Goal: Task Accomplishment & Management: Manage account settings

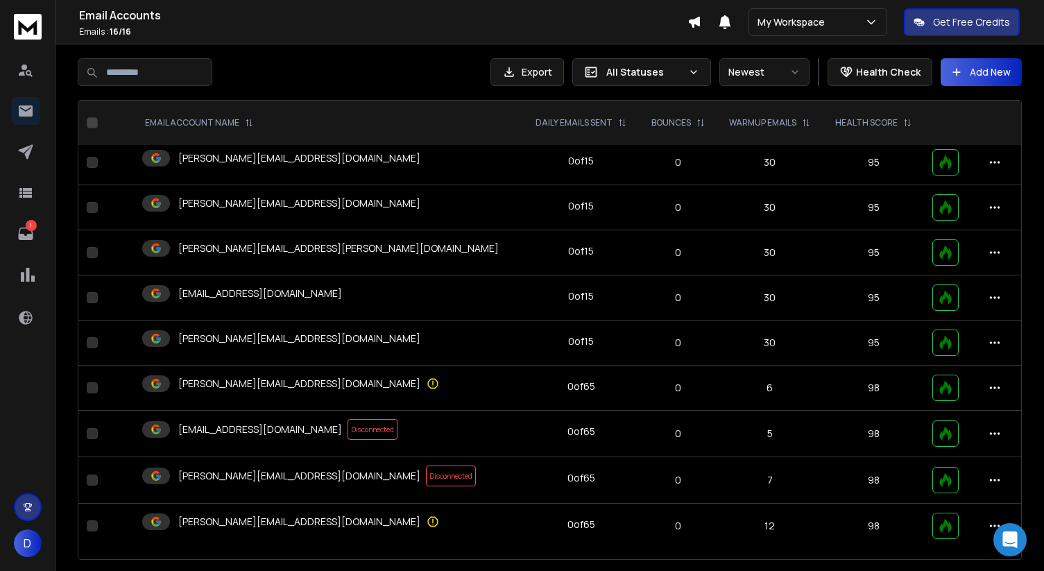
scroll to position [313, 0]
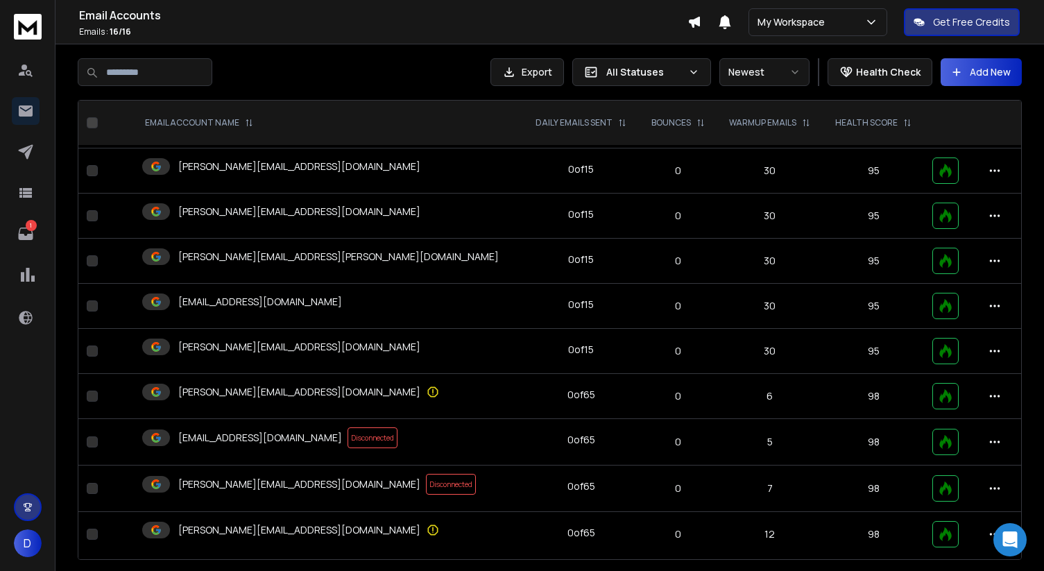
click at [91, 397] on button "button" at bounding box center [92, 396] width 11 height 11
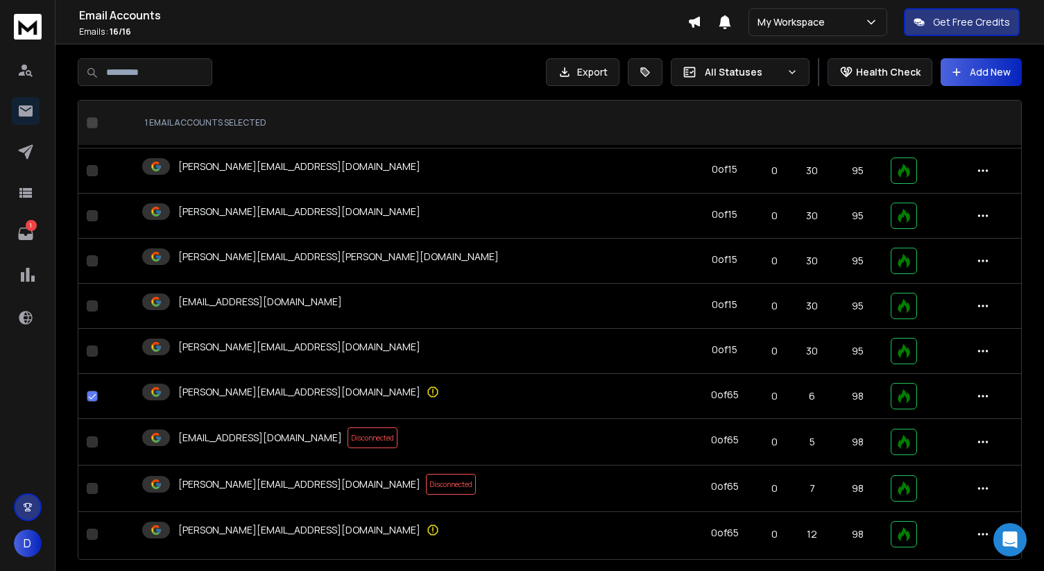
click at [94, 445] on button "button" at bounding box center [92, 441] width 11 height 11
click at [92, 491] on button "button" at bounding box center [92, 488] width 11 height 11
click at [92, 537] on button "button" at bounding box center [92, 534] width 11 height 11
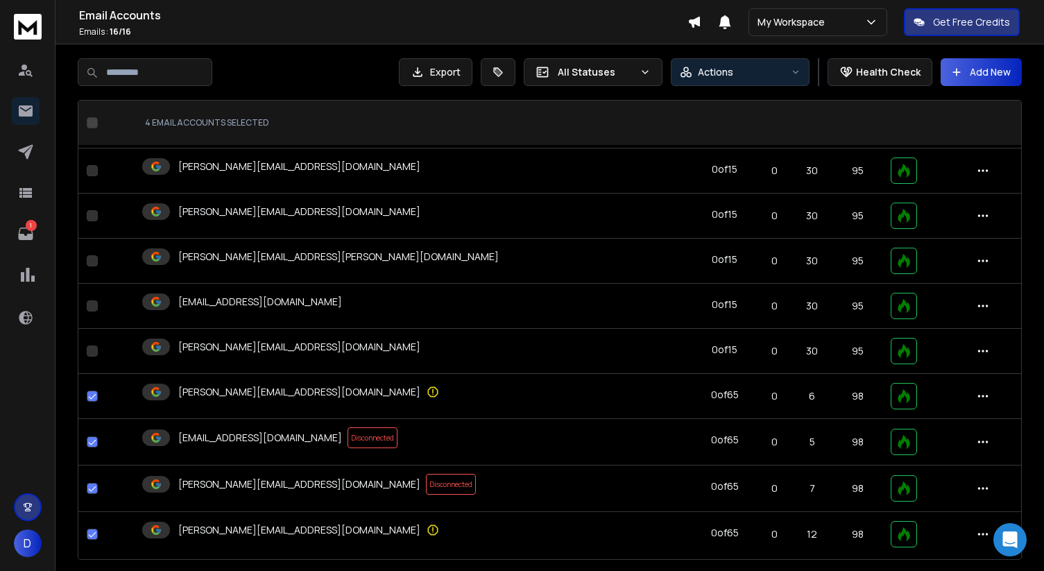
click at [770, 58] on button "Actions" at bounding box center [740, 72] width 139 height 28
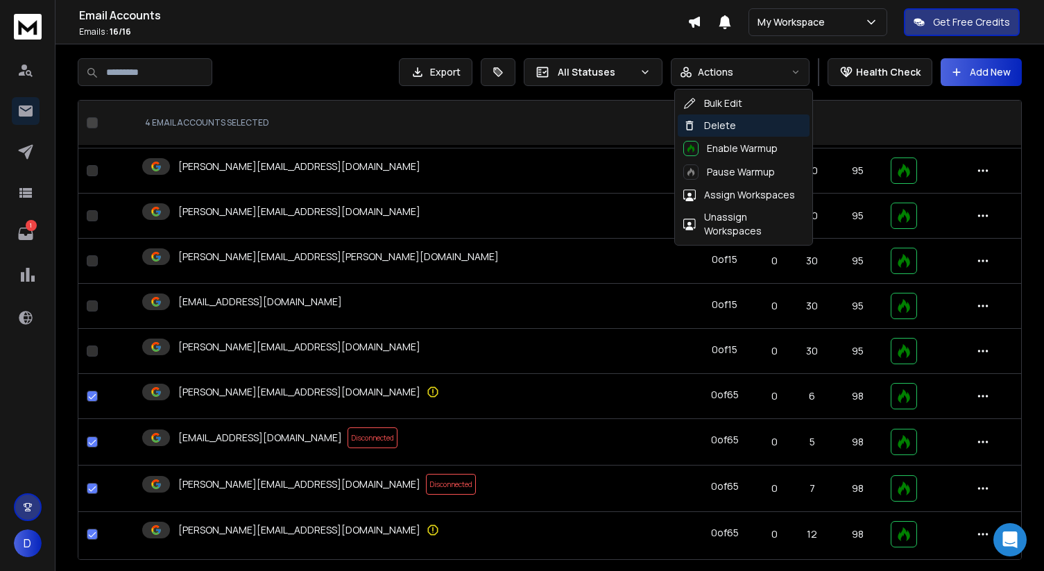
click at [728, 127] on div "Delete" at bounding box center [709, 126] width 53 height 14
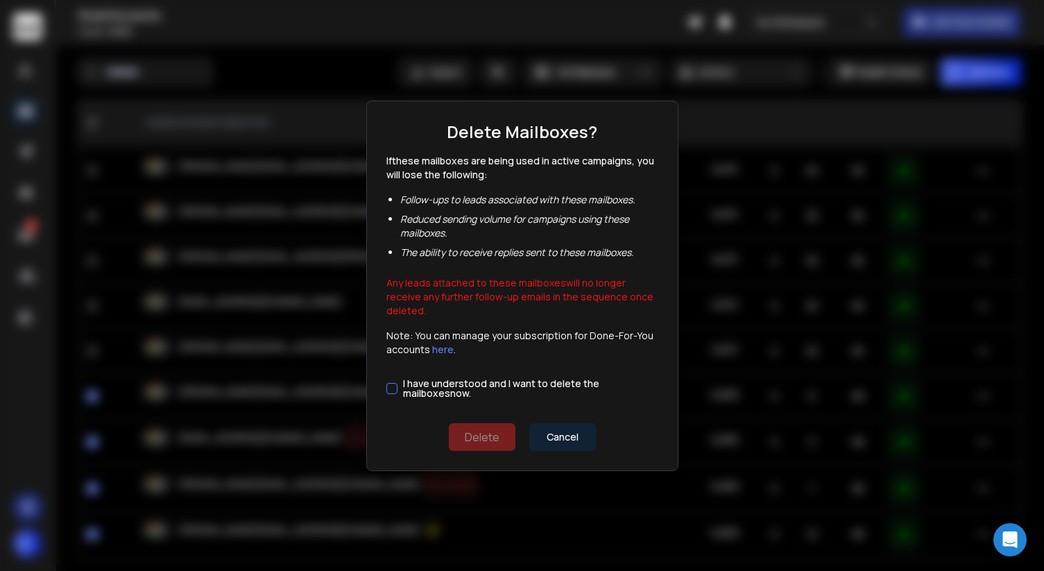
click at [391, 372] on div "I have understood and I want to delete the mailbox es now." at bounding box center [522, 383] width 272 height 31
click at [391, 384] on button "I have understood and I want to delete the mailbox es now." at bounding box center [391, 388] width 11 height 11
click at [496, 449] on div "Delete Mailboxes? If these mailboxes are being used in active campaigns, you wi…" at bounding box center [522, 286] width 312 height 370
click at [496, 440] on button "Delete" at bounding box center [482, 437] width 67 height 28
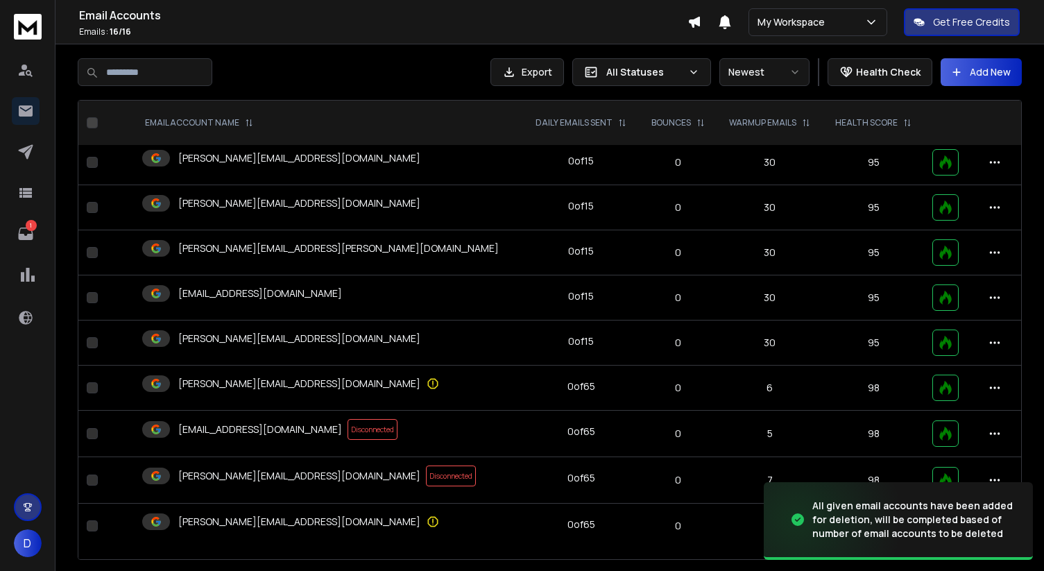
scroll to position [0, 0]
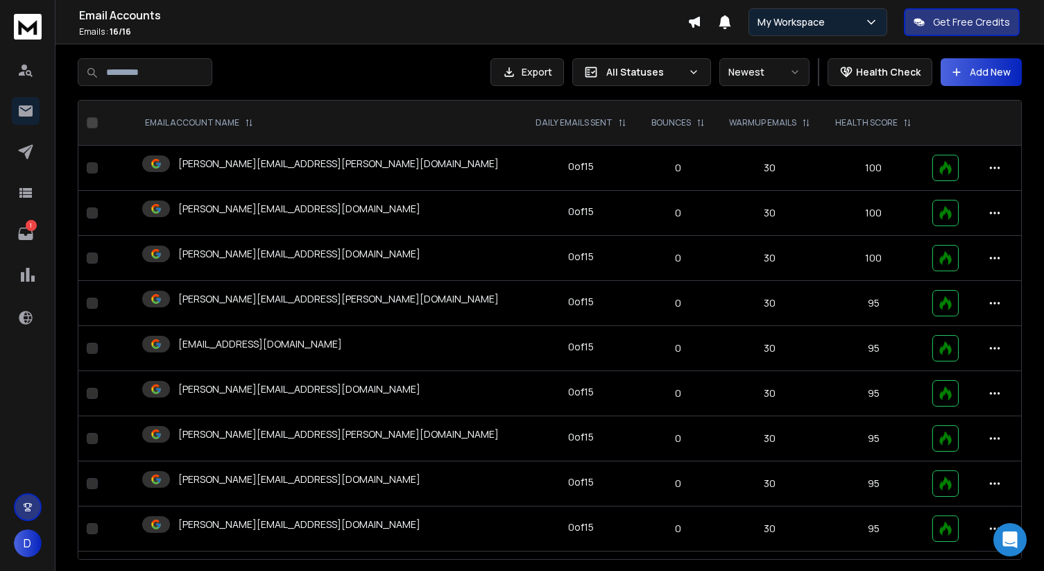
scroll to position [3, 0]
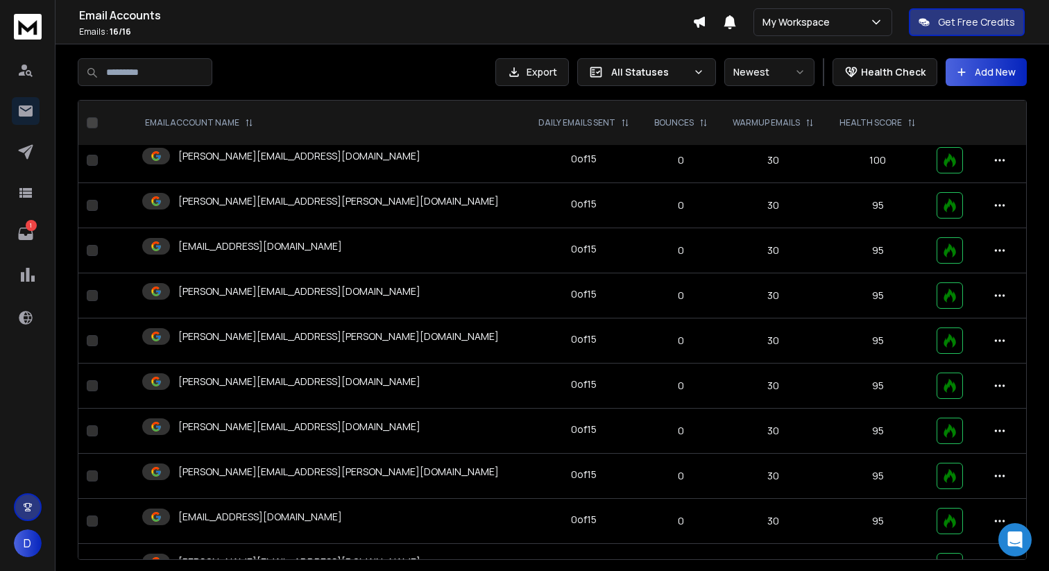
scroll to position [321, 0]
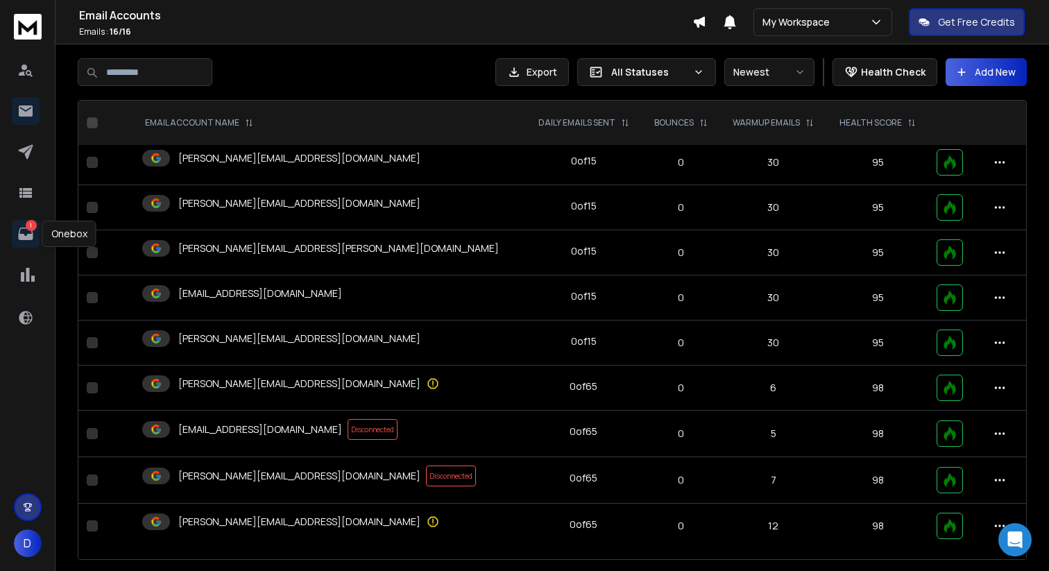
click at [20, 226] on icon at bounding box center [25, 233] width 17 height 17
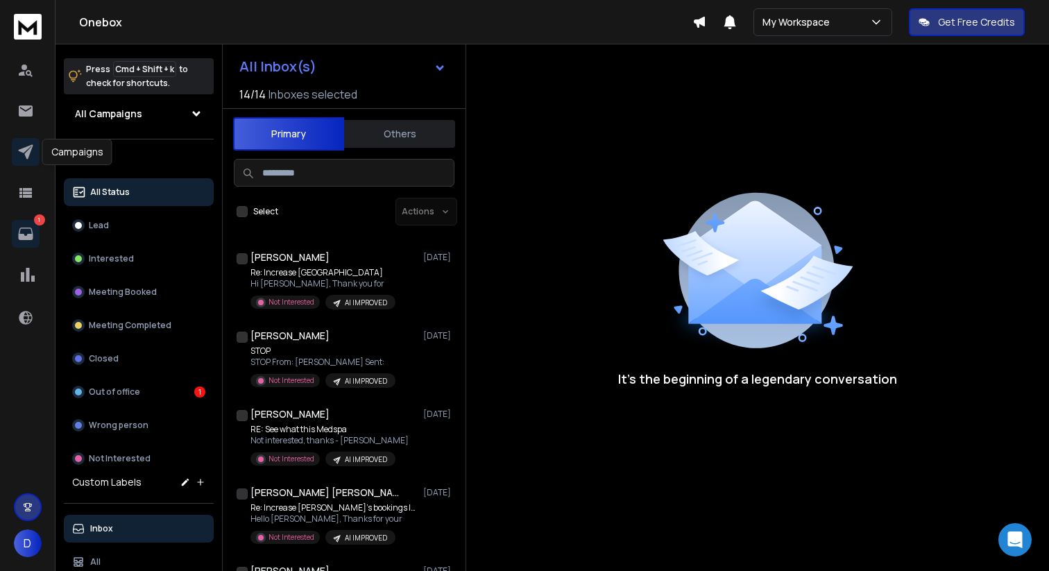
click at [23, 160] on icon at bounding box center [25, 152] width 17 height 17
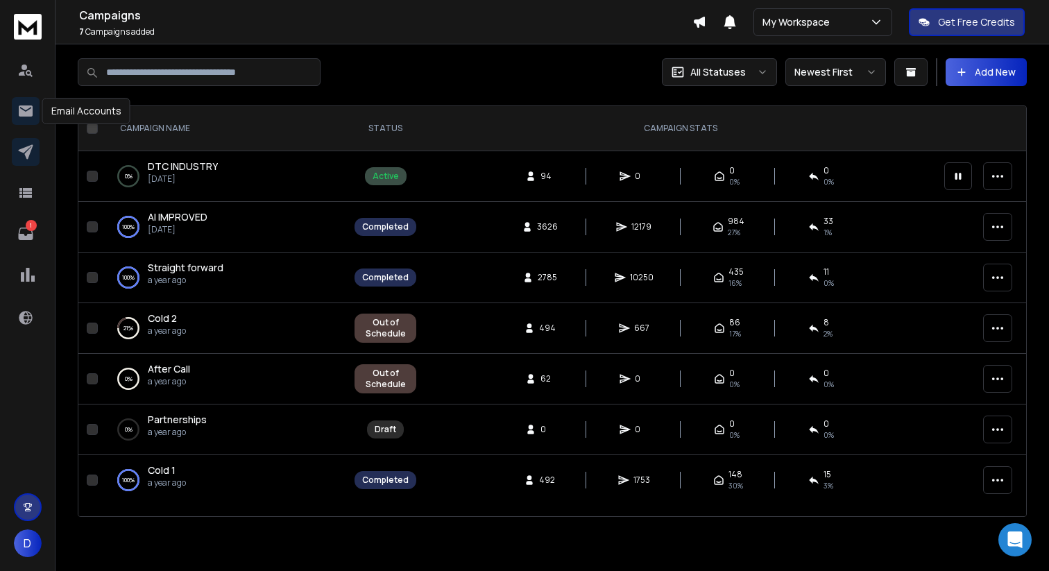
click at [33, 109] on icon at bounding box center [25, 111] width 17 height 17
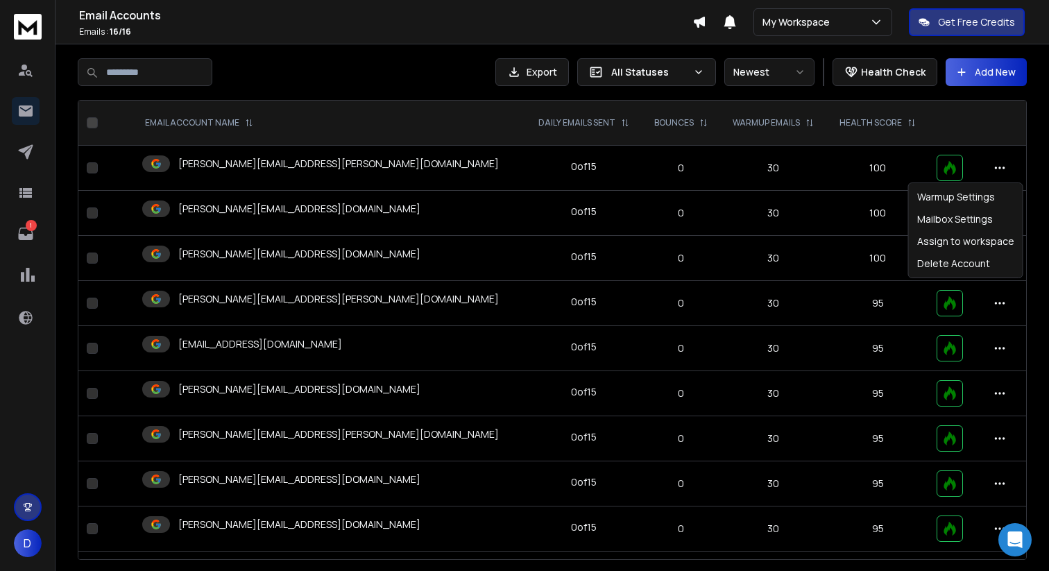
click at [994, 167] on icon at bounding box center [1000, 168] width 12 height 12
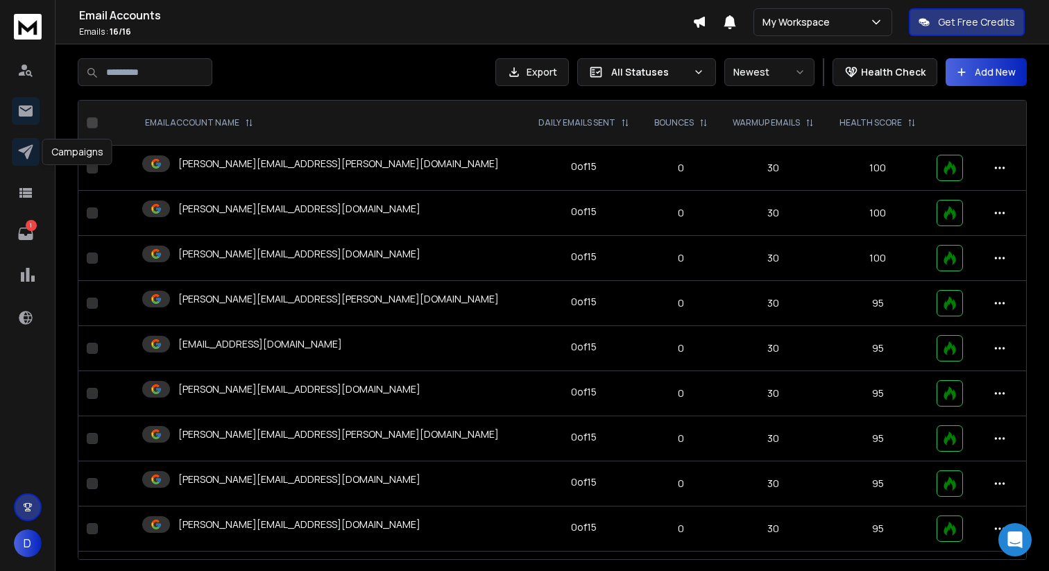
click at [26, 155] on icon at bounding box center [25, 151] width 15 height 15
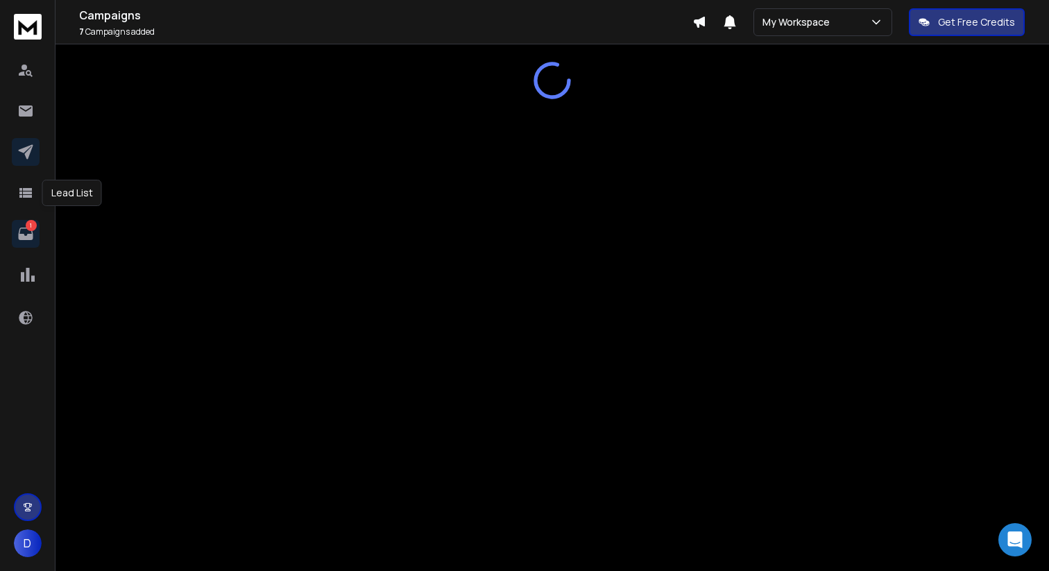
click at [22, 223] on link "1" at bounding box center [26, 234] width 28 height 28
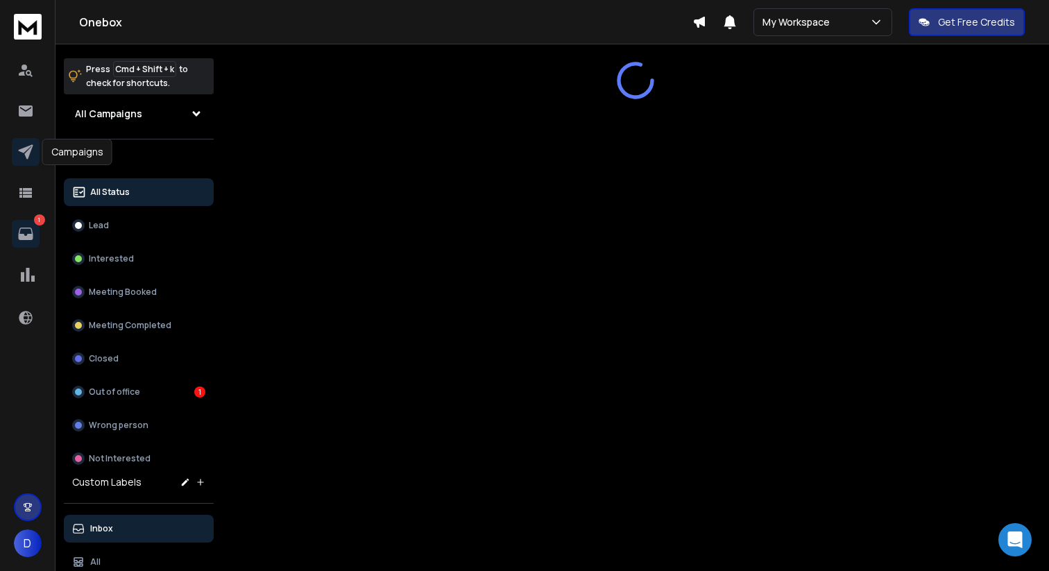
click at [29, 149] on icon at bounding box center [25, 151] width 15 height 15
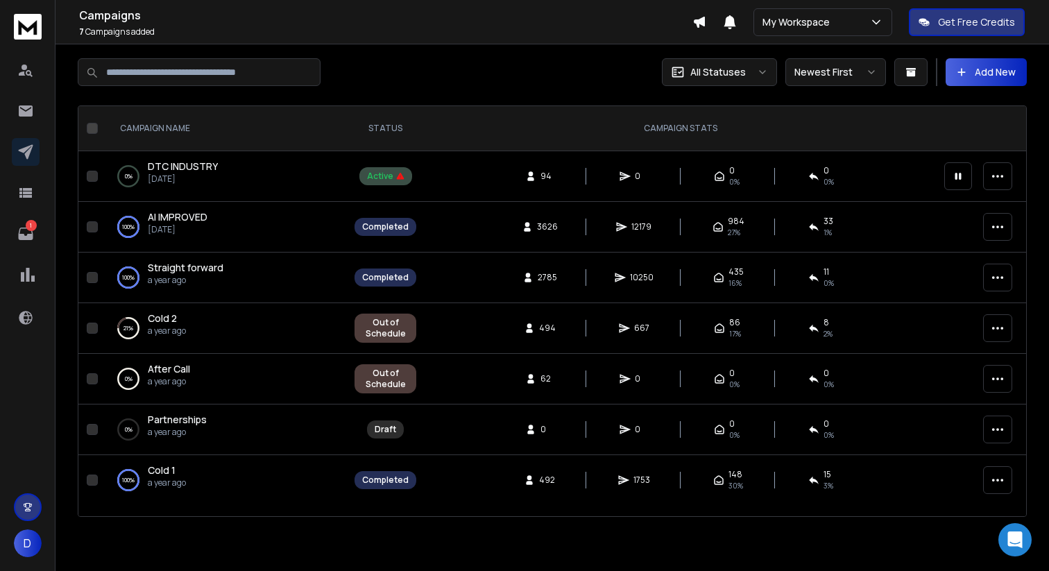
click at [378, 178] on div "Active" at bounding box center [385, 176] width 37 height 11
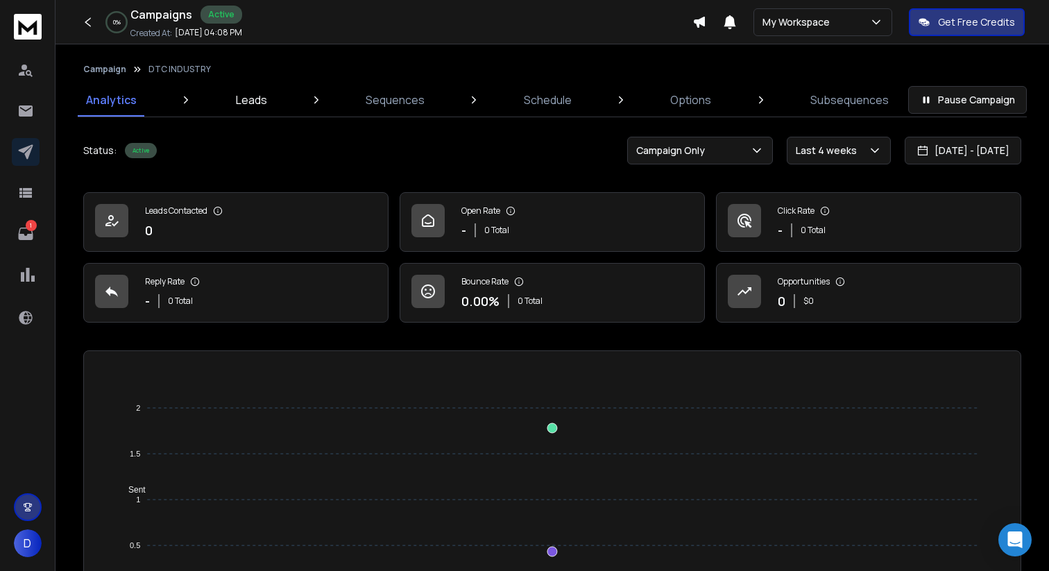
click at [247, 102] on p "Leads" at bounding box center [251, 100] width 31 height 17
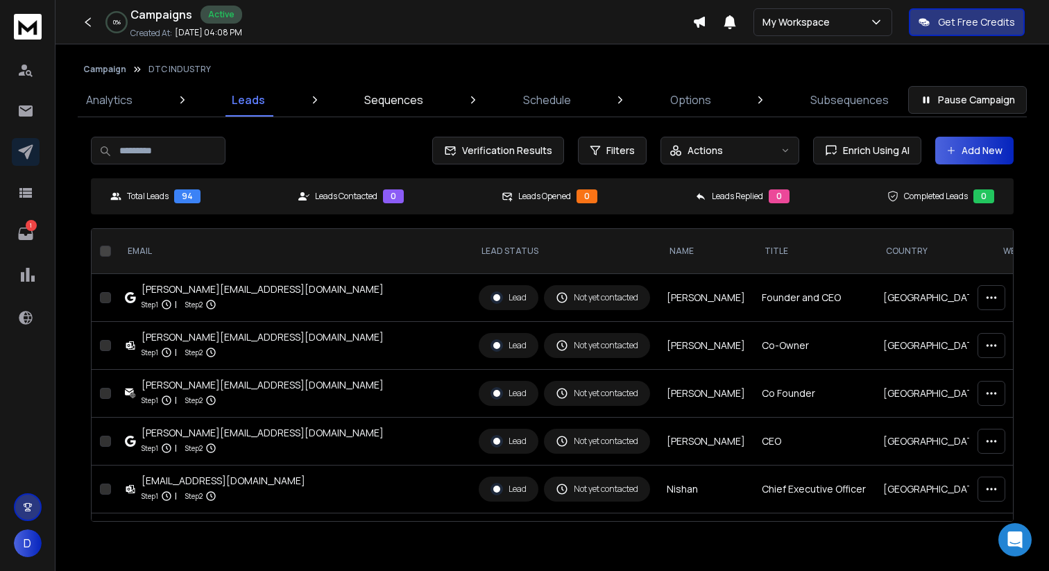
click at [404, 100] on p "Sequences" at bounding box center [393, 100] width 59 height 17
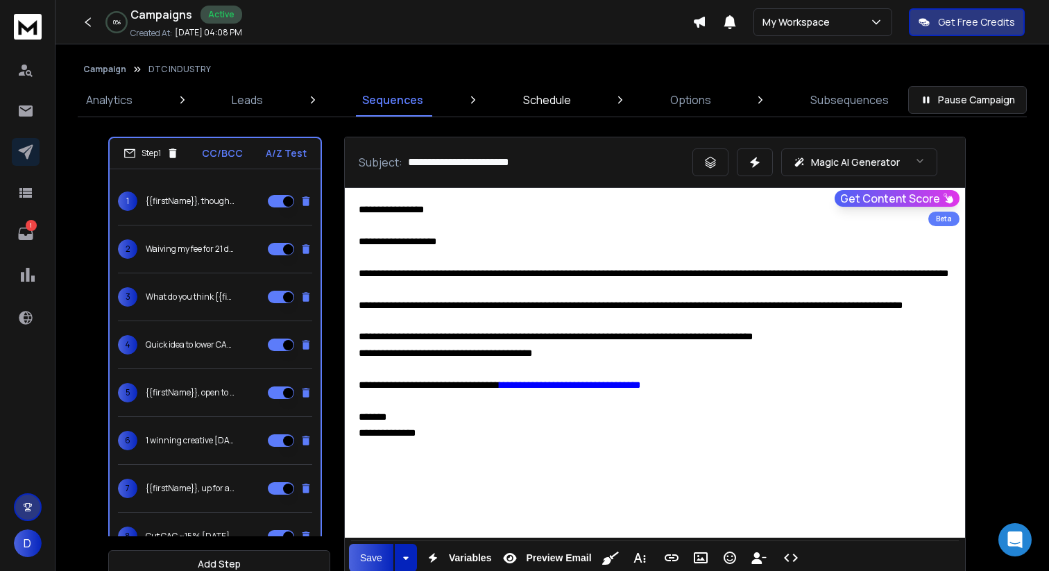
click at [542, 101] on p "Schedule" at bounding box center [547, 100] width 48 height 17
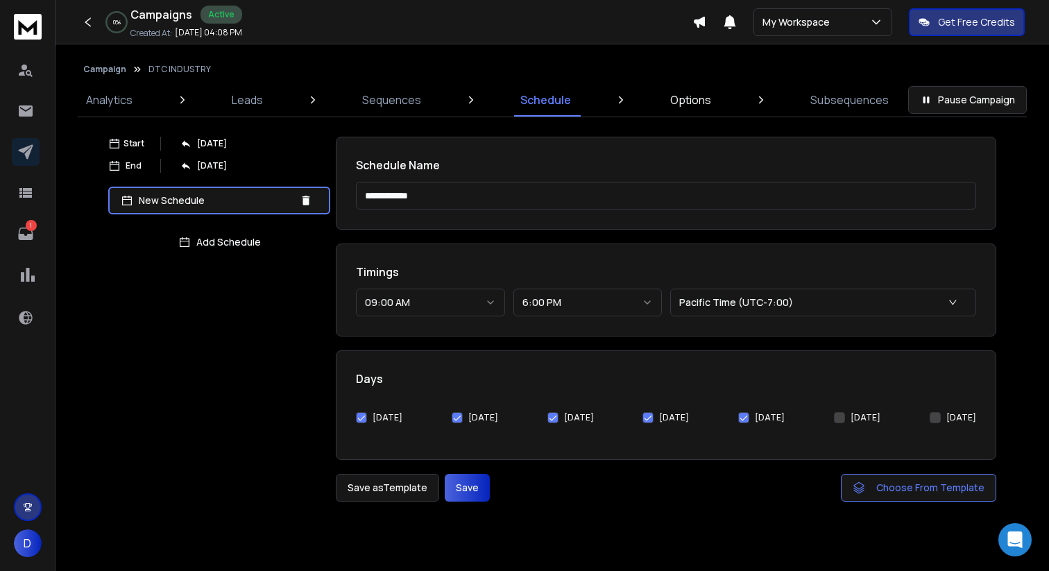
click at [705, 101] on p "Options" at bounding box center [690, 100] width 41 height 17
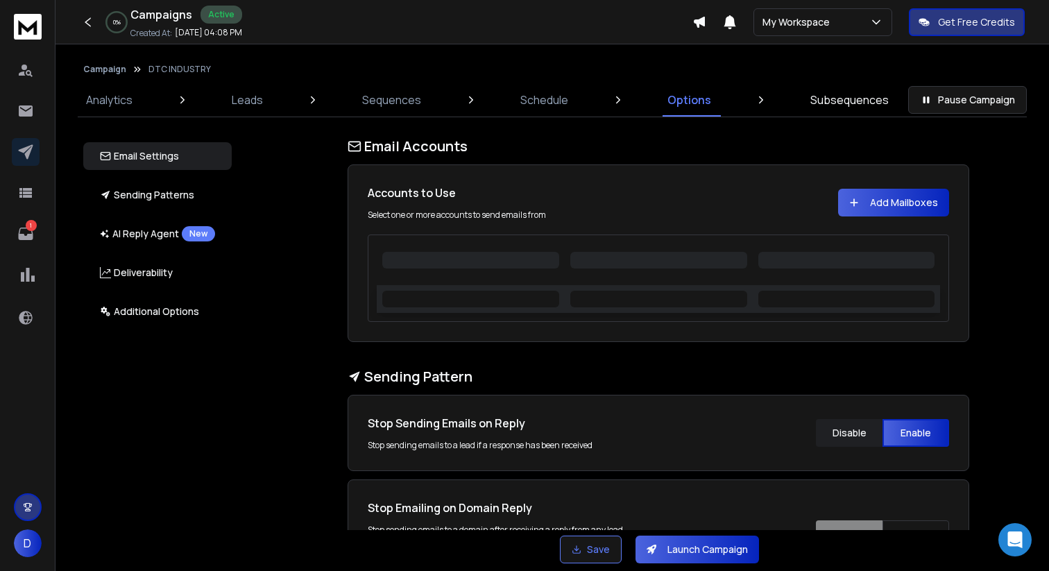
click at [821, 101] on p "Subsequences" at bounding box center [849, 100] width 78 height 17
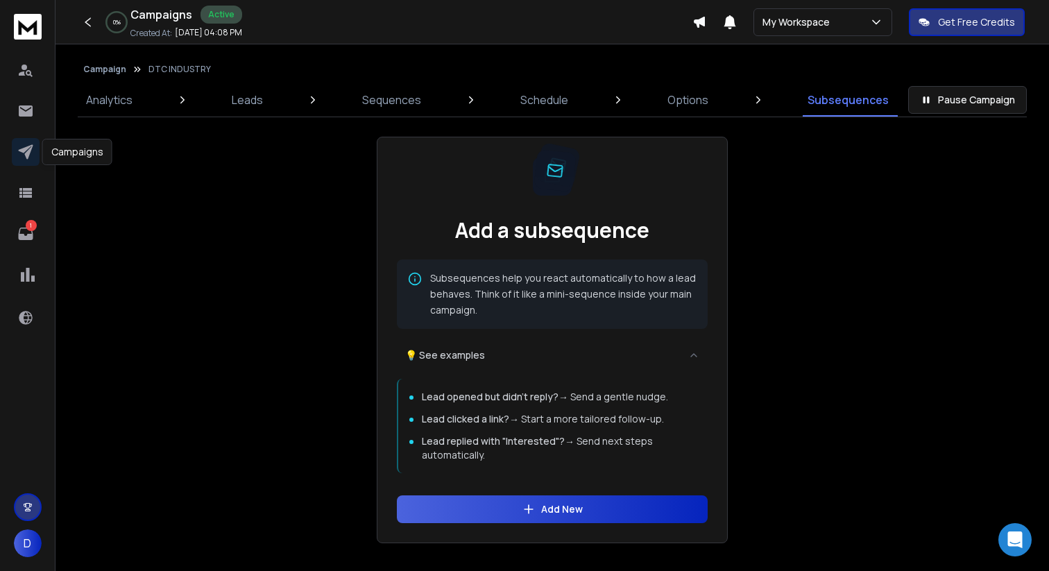
click at [23, 151] on icon at bounding box center [25, 151] width 15 height 15
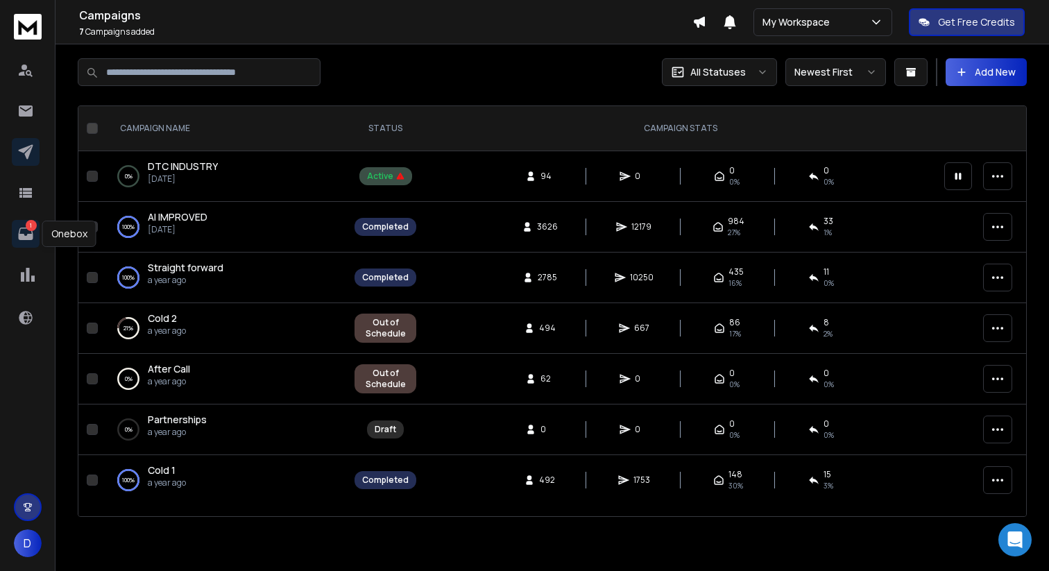
click at [24, 230] on icon at bounding box center [25, 233] width 17 height 17
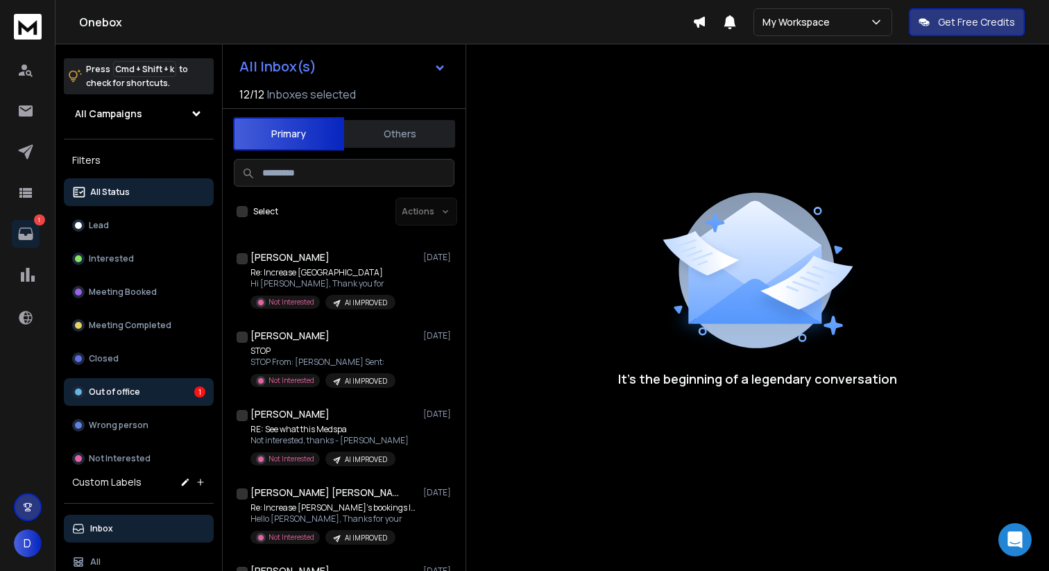
click at [157, 396] on button "Out of office 1" at bounding box center [139, 392] width 150 height 28
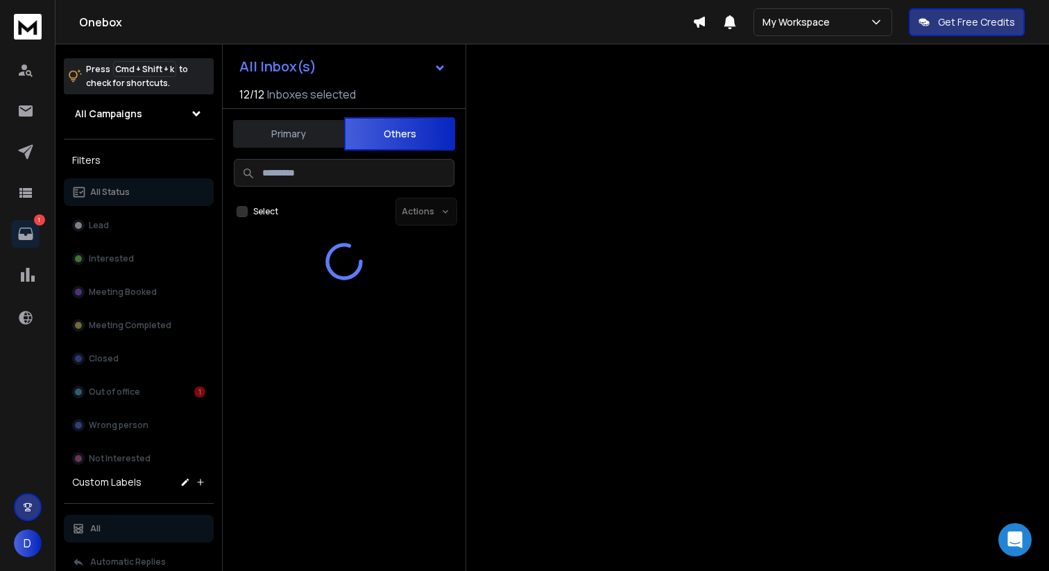
click at [389, 141] on button "Others" at bounding box center [399, 133] width 111 height 33
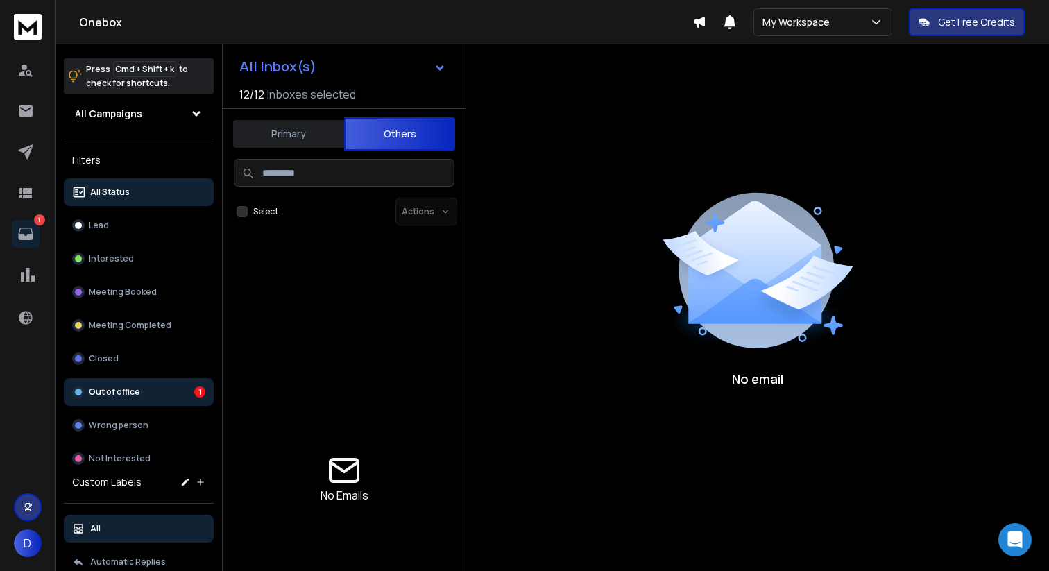
click at [159, 405] on button "Out of office 1" at bounding box center [139, 392] width 150 height 28
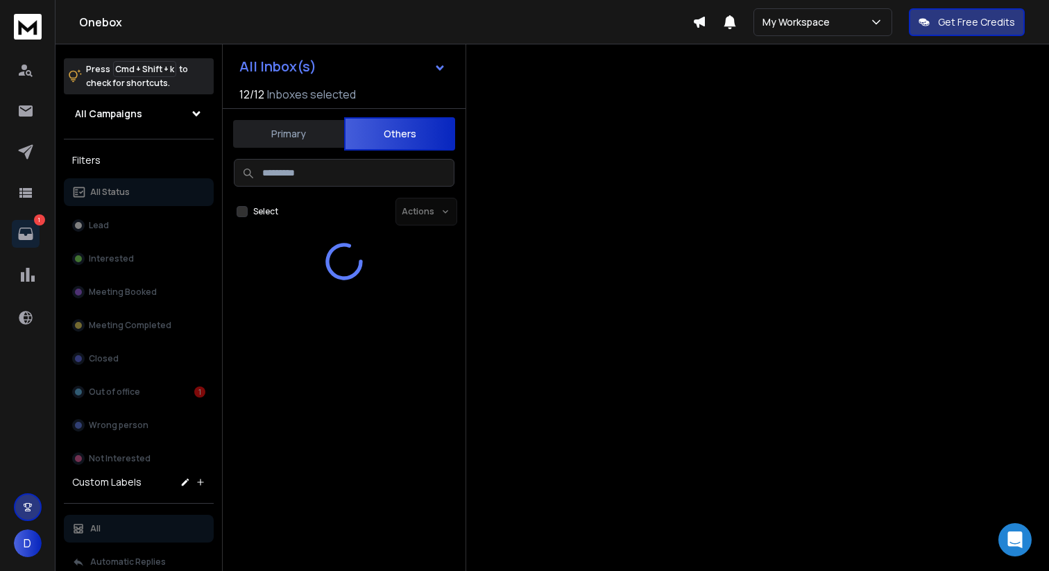
click at [391, 147] on button "Others" at bounding box center [399, 133] width 111 height 33
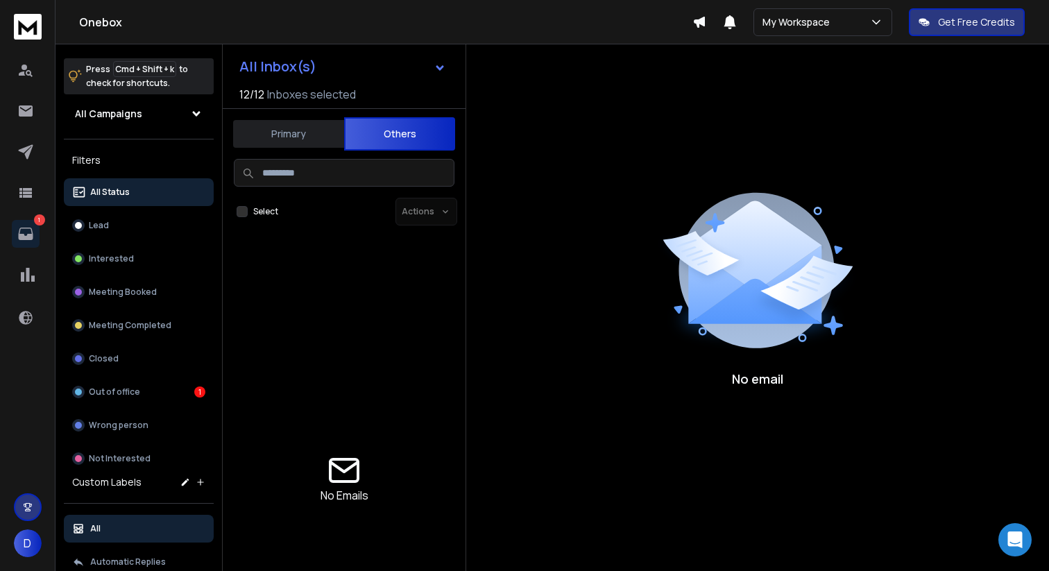
click at [23, 15] on img at bounding box center [28, 27] width 28 height 26
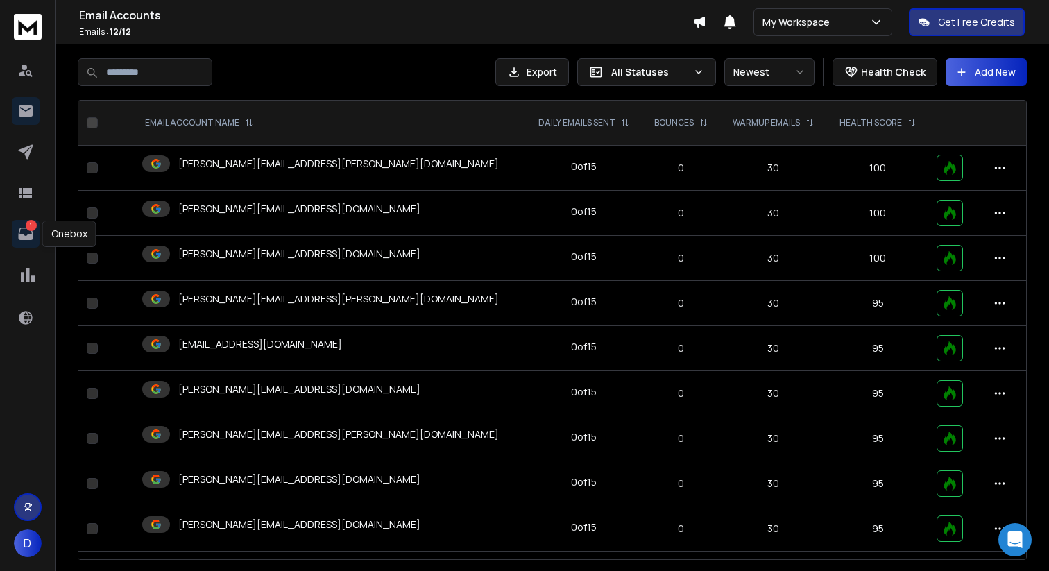
click at [27, 223] on p "1" at bounding box center [31, 225] width 11 height 11
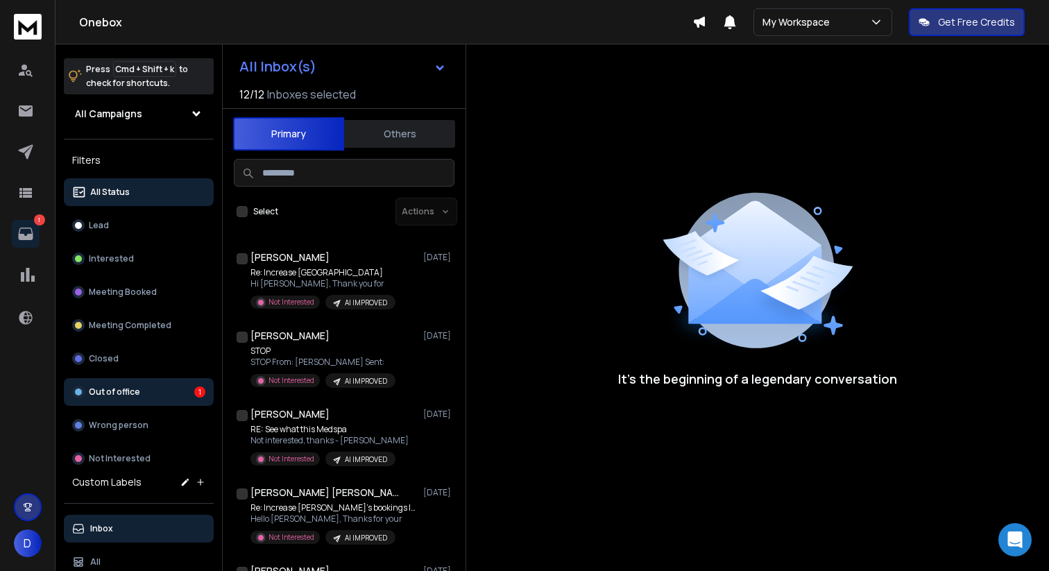
click at [121, 386] on div "Out of office" at bounding box center [106, 392] width 68 height 12
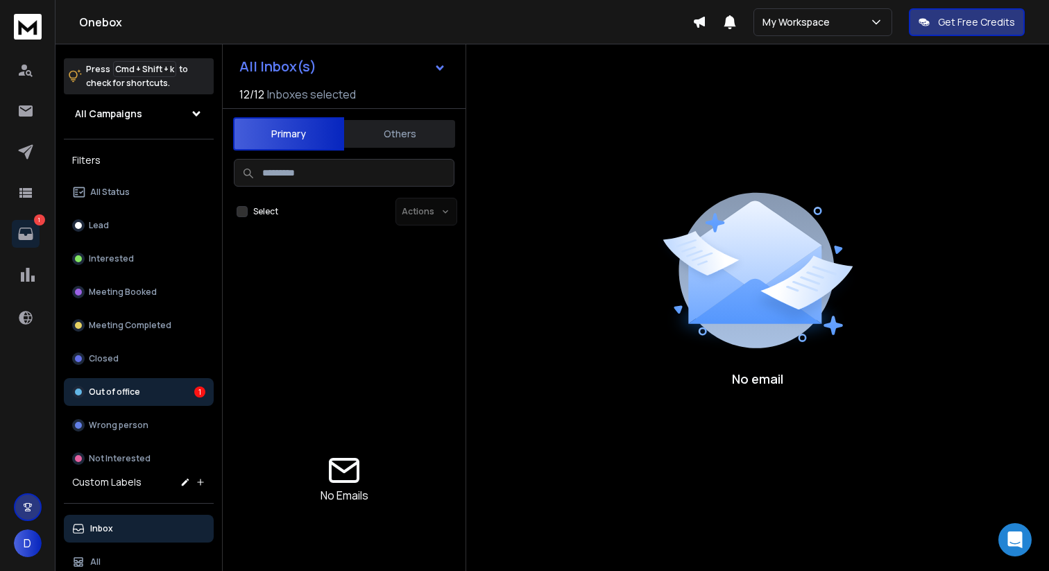
click at [380, 144] on button "Others" at bounding box center [399, 134] width 111 height 31
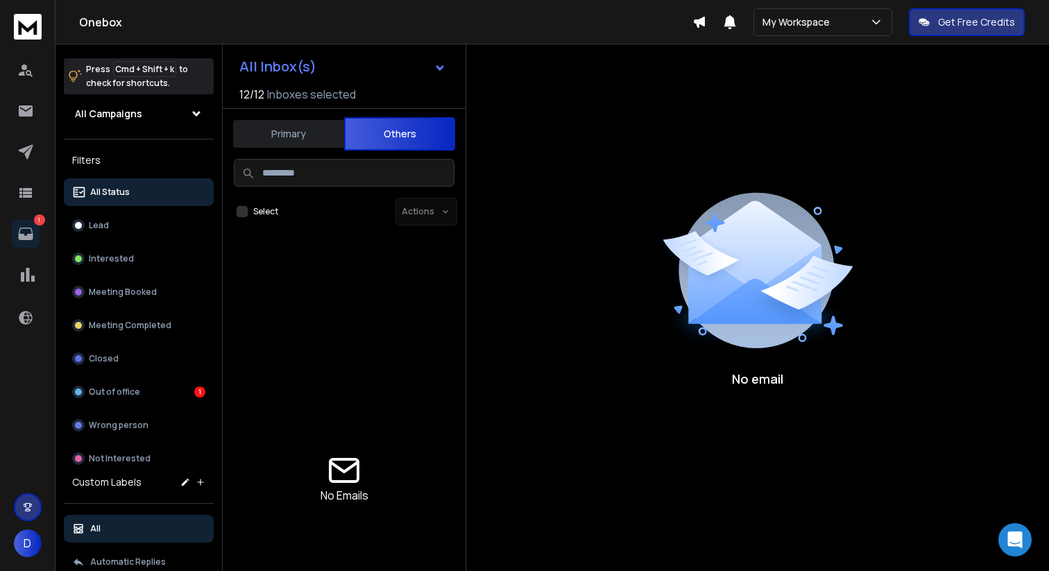
click at [309, 137] on button "Primary" at bounding box center [288, 134] width 111 height 31
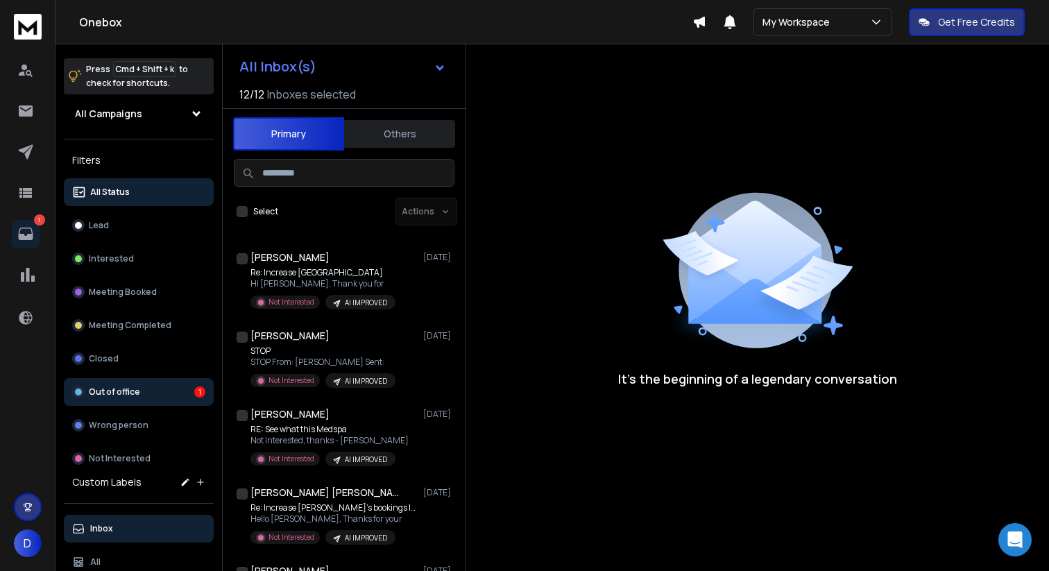
click at [194, 387] on div "1" at bounding box center [199, 391] width 11 height 11
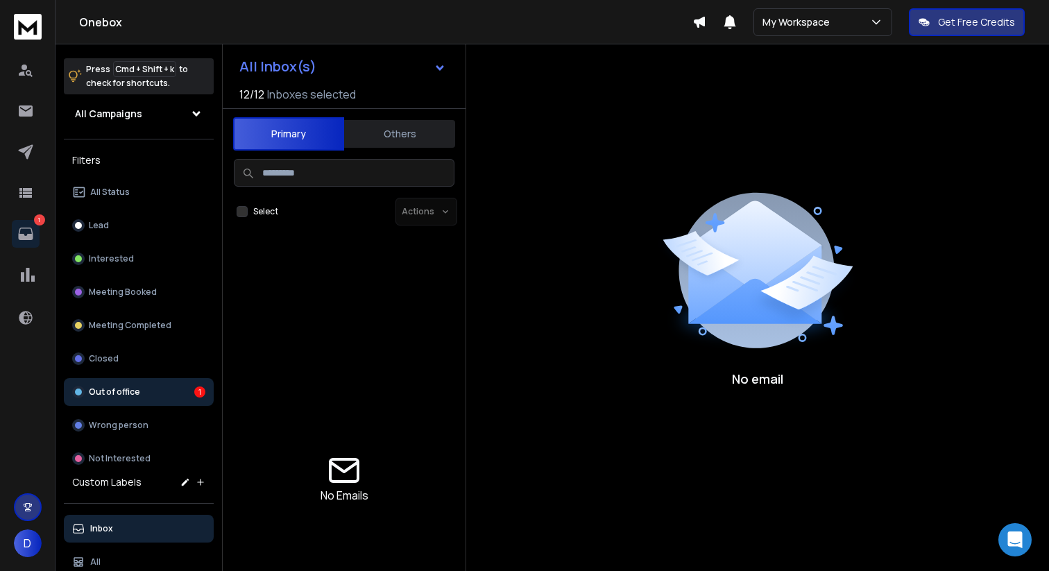
click at [194, 387] on div "1" at bounding box center [199, 391] width 11 height 11
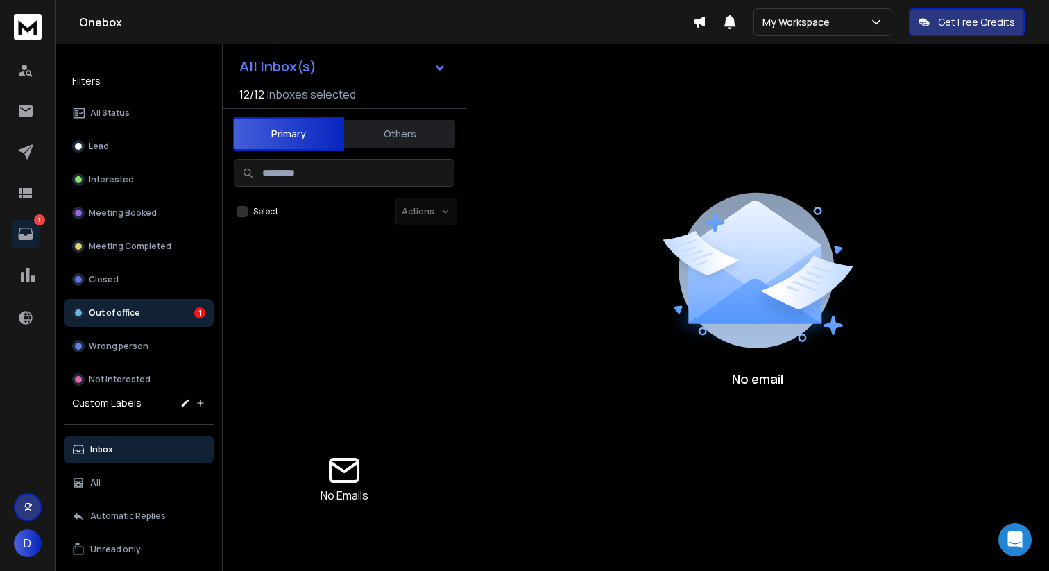
scroll to position [160, 0]
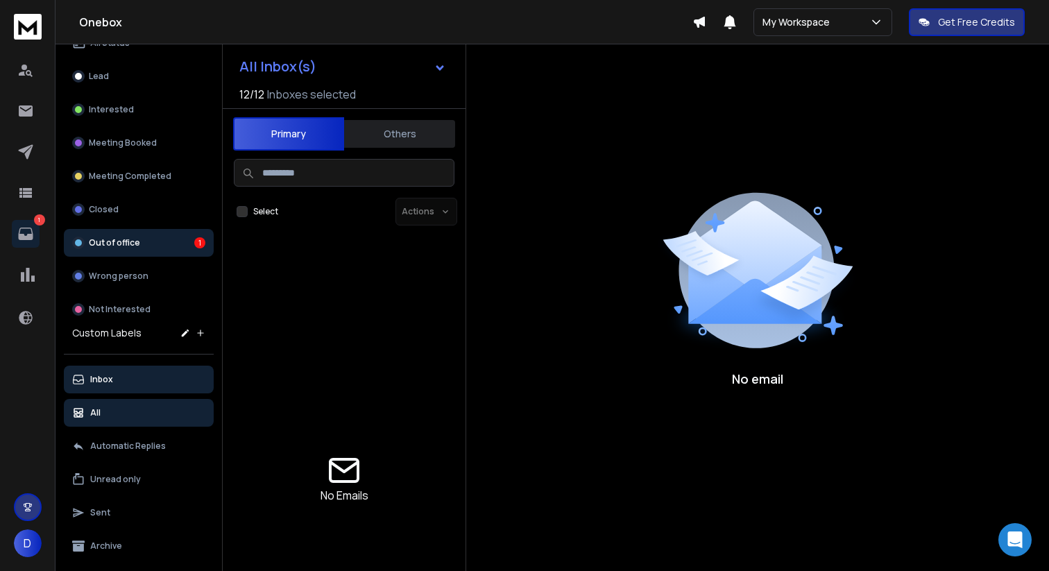
click at [155, 401] on button "All" at bounding box center [139, 413] width 150 height 28
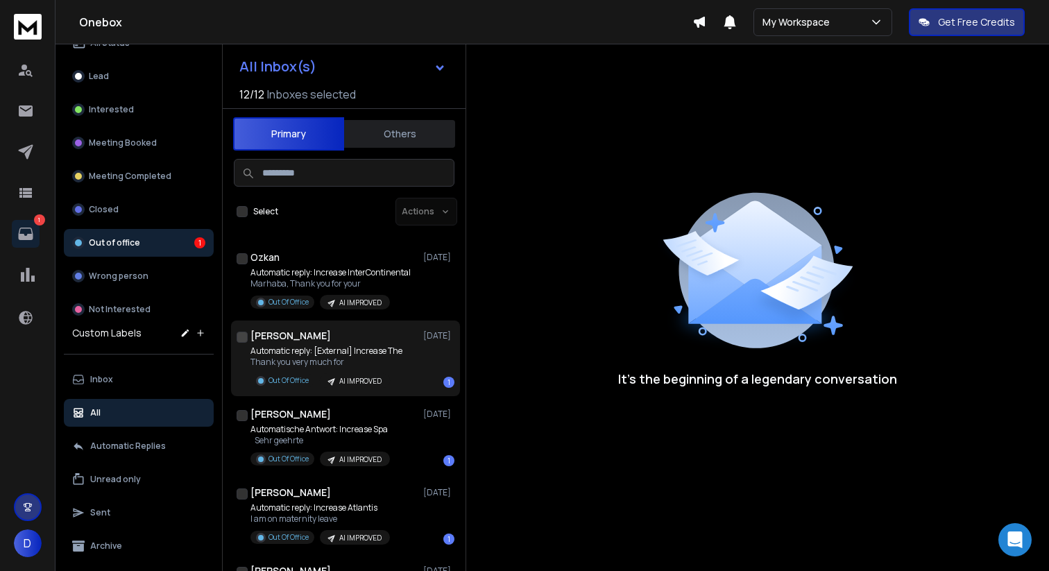
click at [266, 353] on p "Automatic reply: [External] Increase The" at bounding box center [326, 351] width 152 height 11
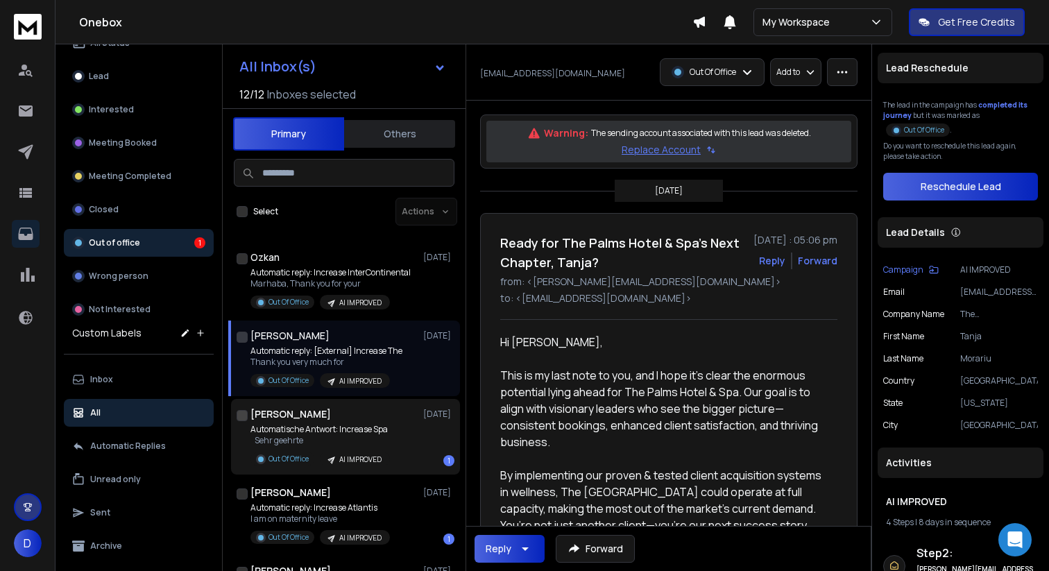
click at [291, 422] on div "Schmid Cornelia 02 Mar Automatische Antwort: Increase Spa ﻿ ﻿ ﻿ ﻿Sehr geehrte O…" at bounding box center [352, 436] width 204 height 59
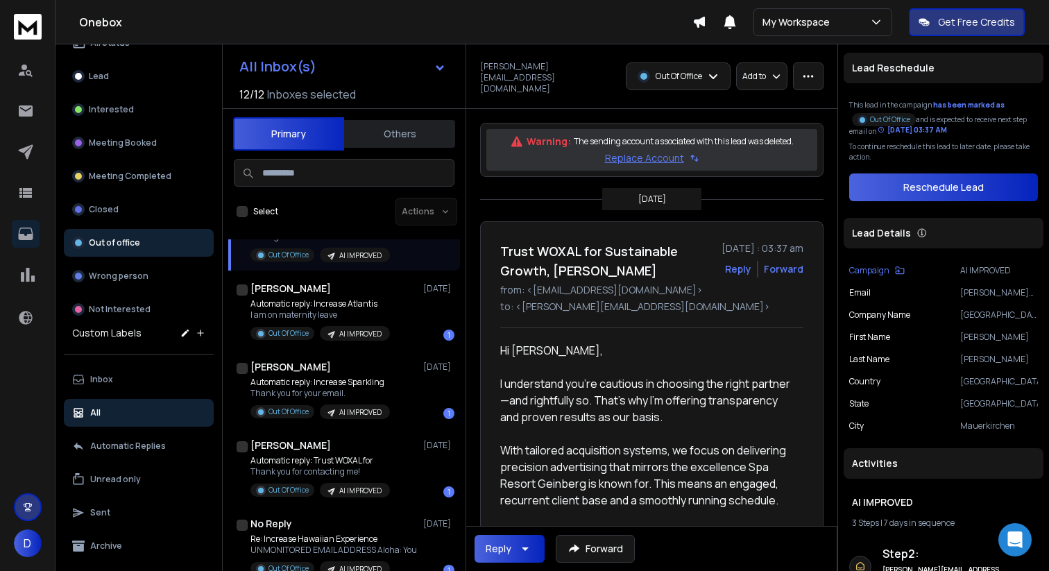
scroll to position [210, 0]
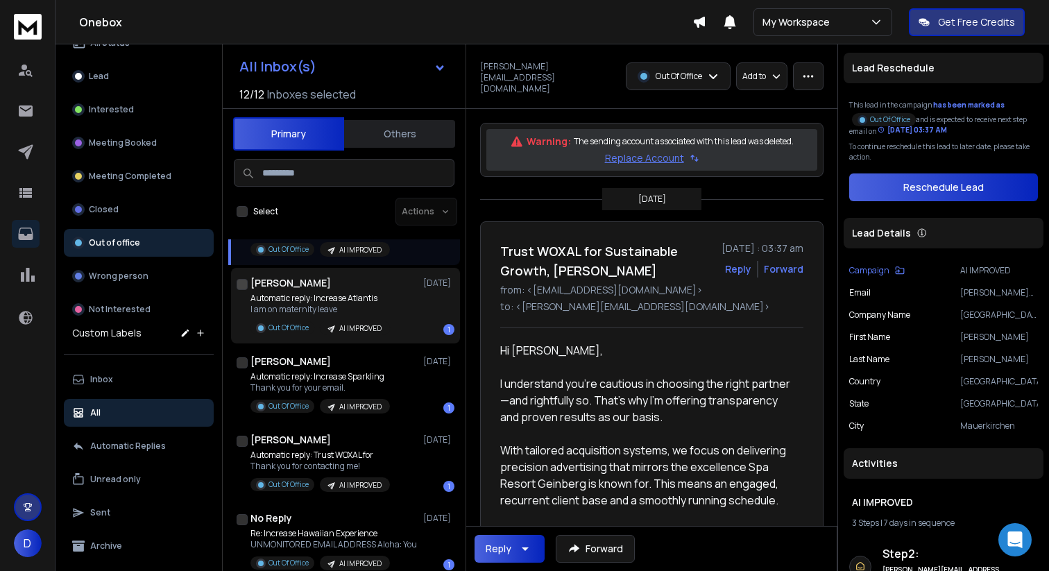
click at [304, 312] on p "I am on maternity leave" at bounding box center [319, 309] width 139 height 11
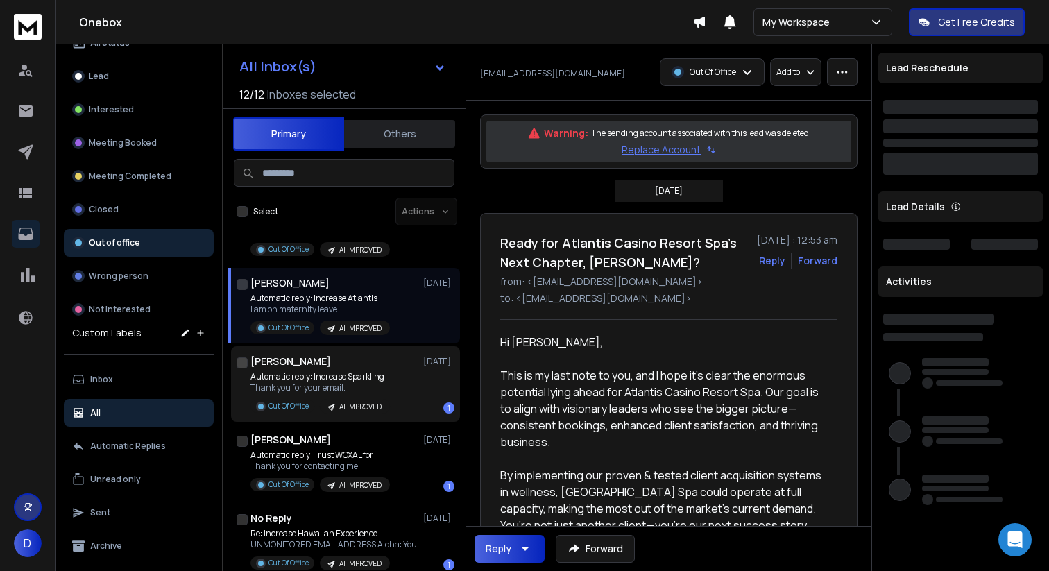
click at [313, 359] on div "Kat Boloten 01 Mar" at bounding box center [352, 362] width 204 height 14
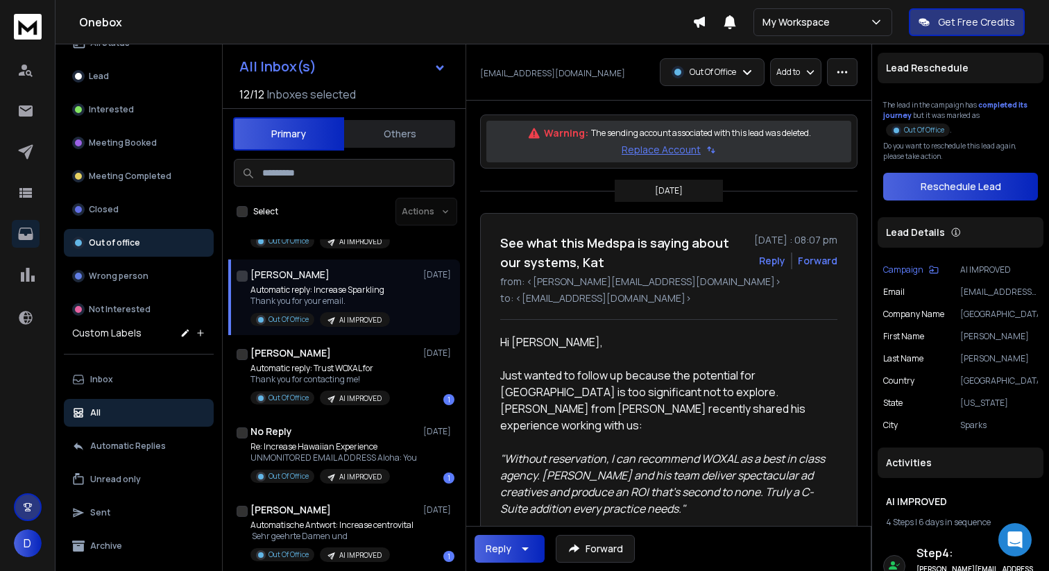
scroll to position [357, 0]
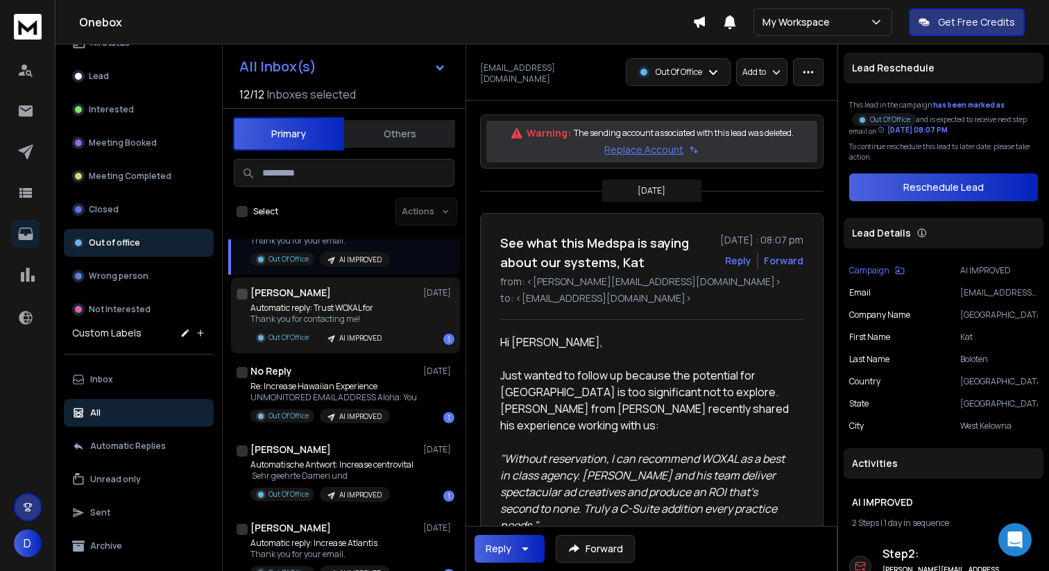
click at [313, 318] on p "Thank you for contacting me!" at bounding box center [319, 319] width 139 height 11
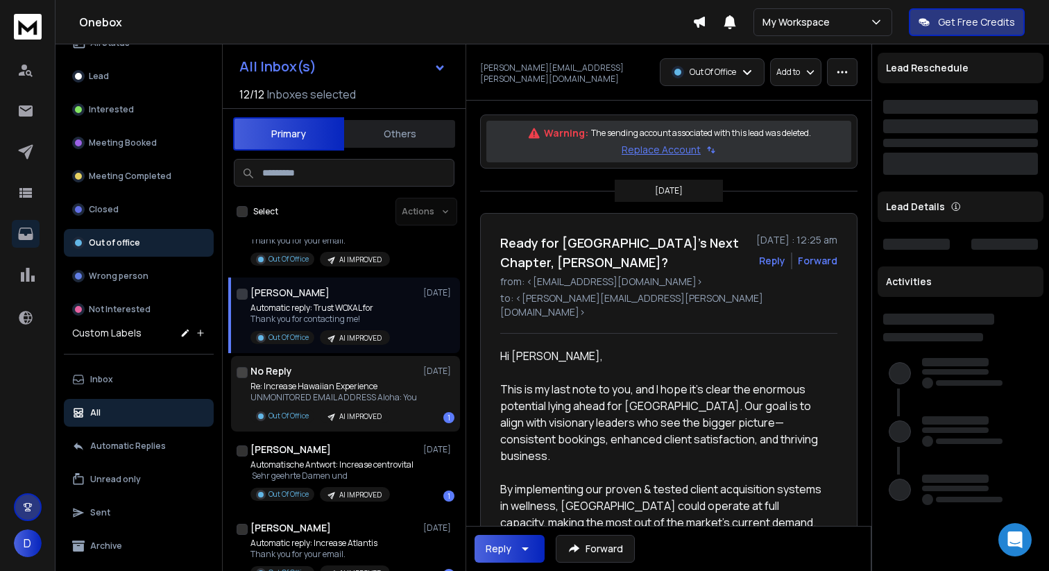
click at [316, 373] on div "No Reply 24 Feb" at bounding box center [352, 371] width 204 height 14
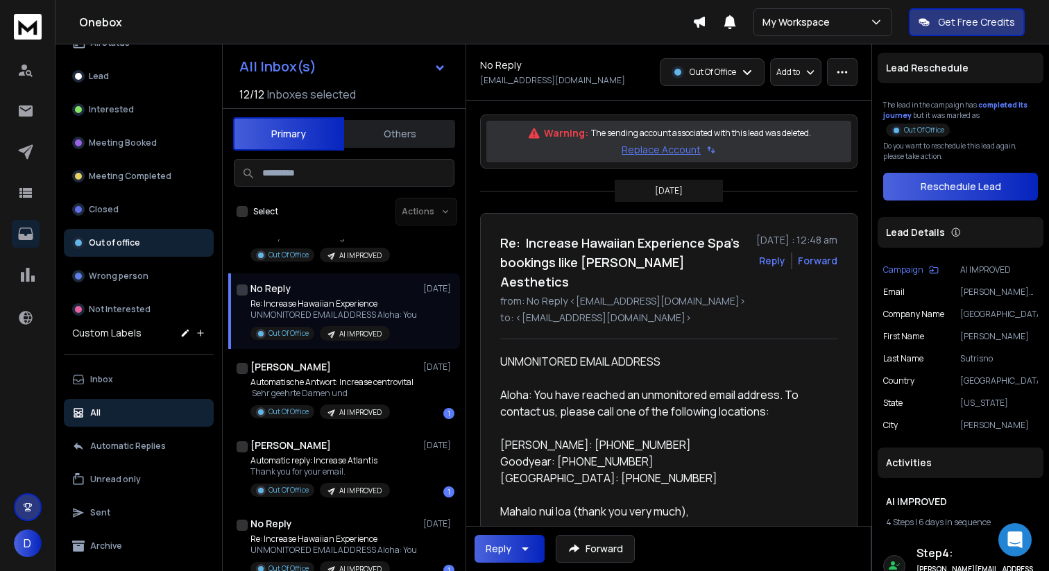
scroll to position [495, 0]
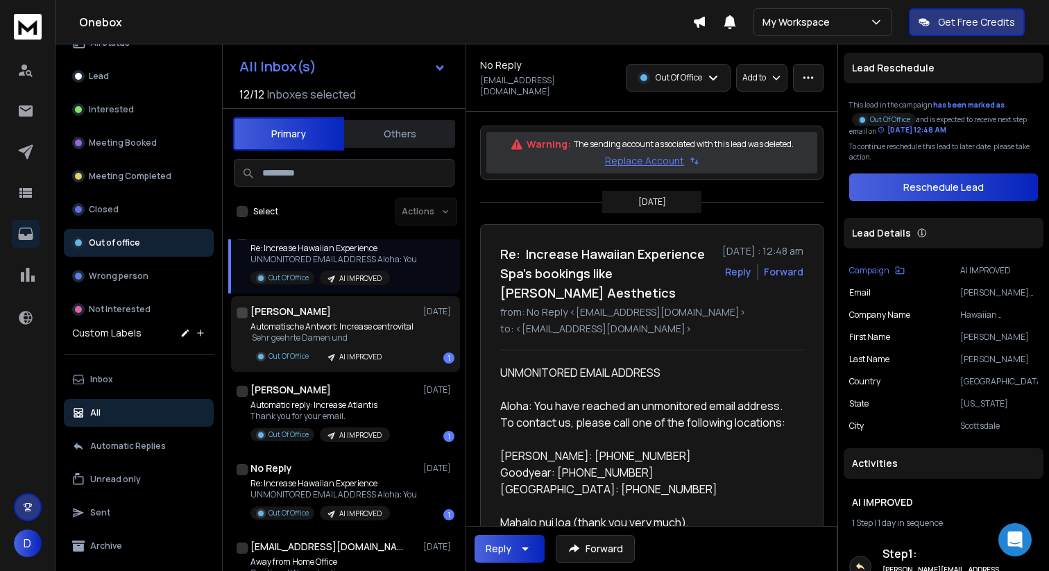
click at [320, 320] on div "Alexandra von Simson 22 Feb Automatische Antwort: Increase centrovital ﻿ Sehr g…" at bounding box center [352, 334] width 204 height 59
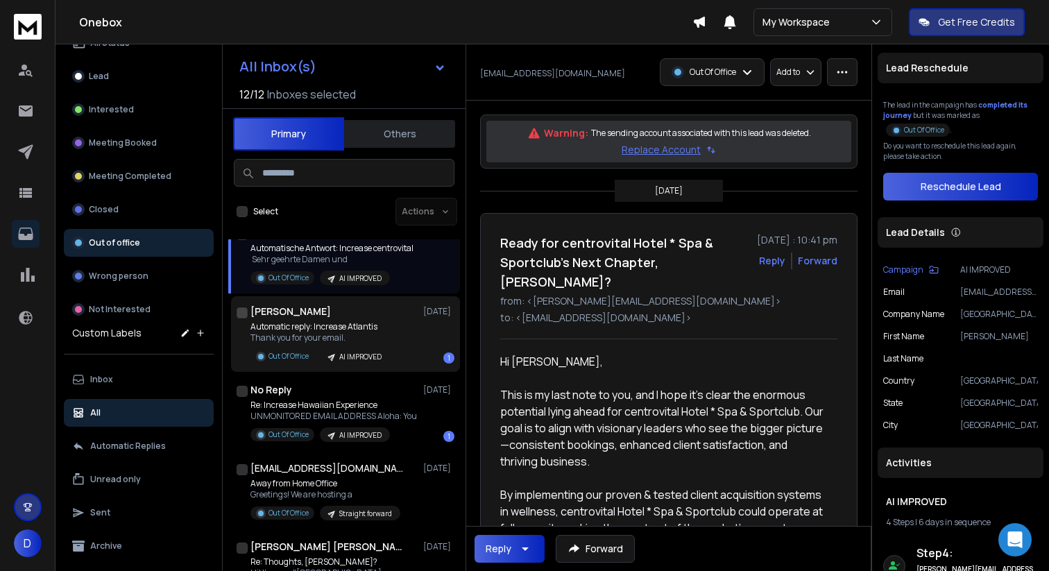
scroll to position [591, 0]
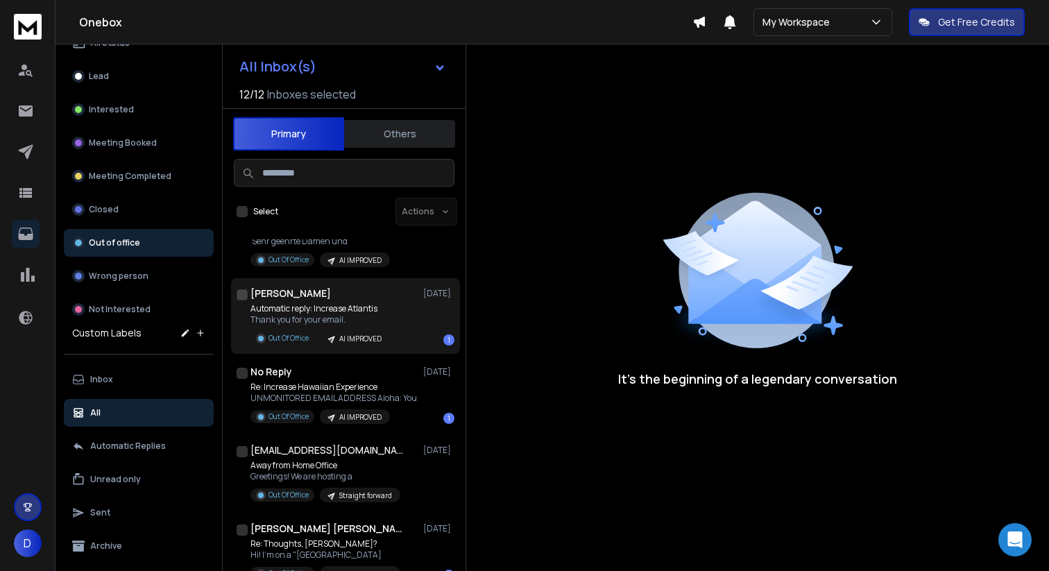
click at [323, 314] on p "Thank you for your email." at bounding box center [319, 319] width 139 height 11
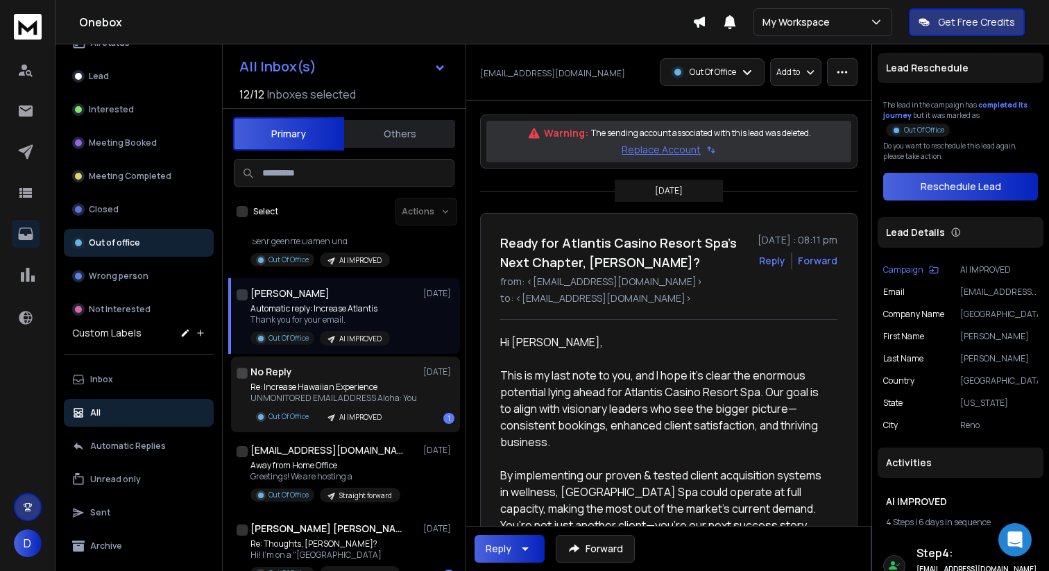
click at [323, 371] on div "No Reply 21 Jan" at bounding box center [352, 372] width 204 height 14
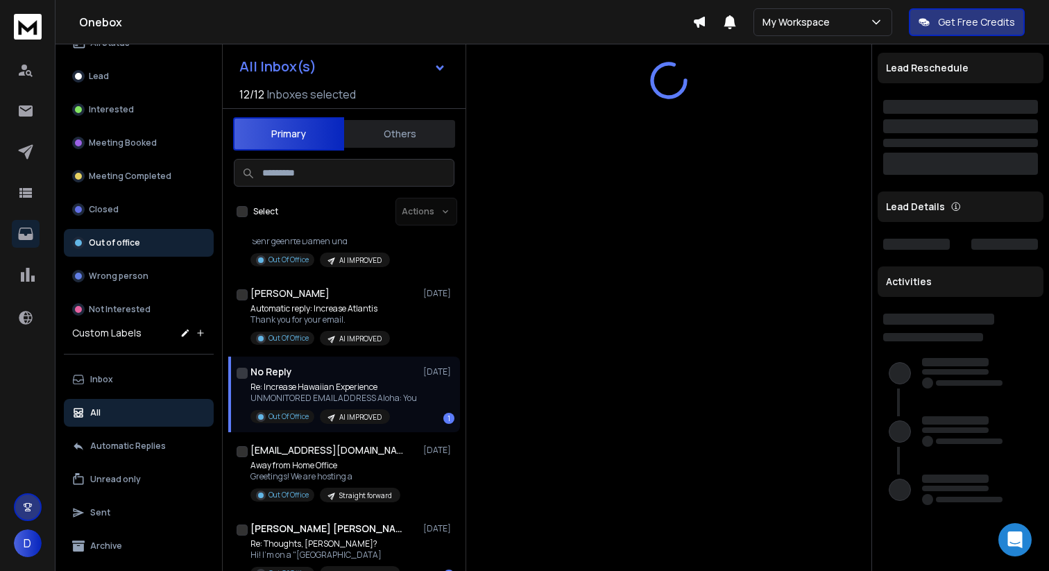
scroll to position [610, 0]
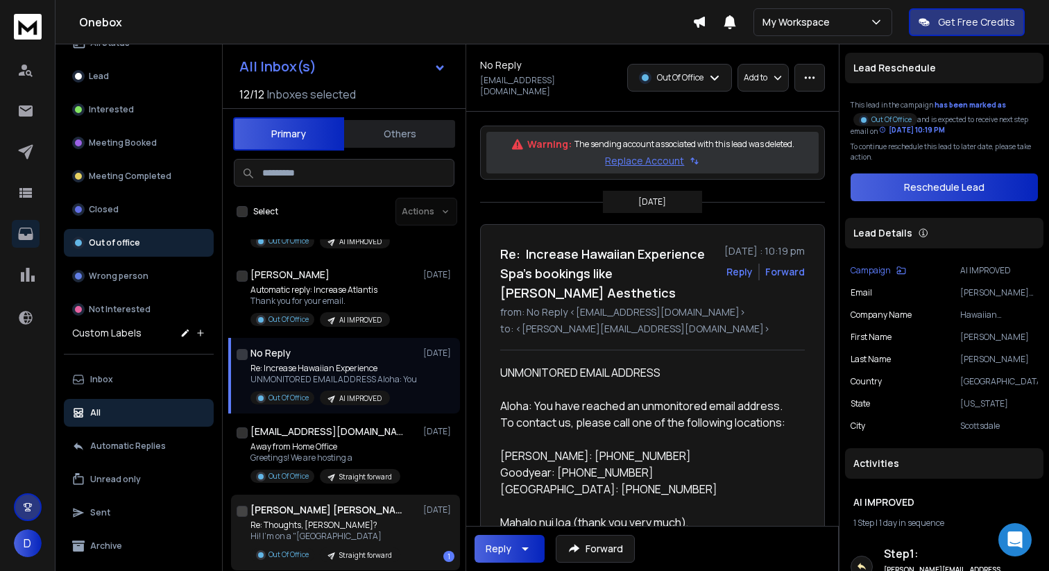
click at [325, 513] on div "Angela Jia Kim 28 Aug, 2024" at bounding box center [352, 510] width 204 height 14
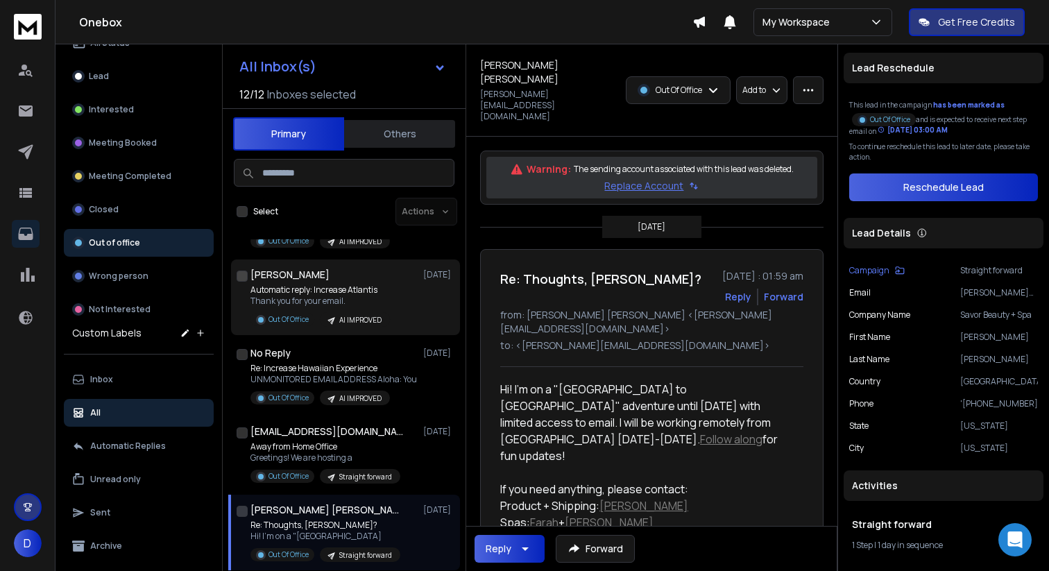
scroll to position [0, 0]
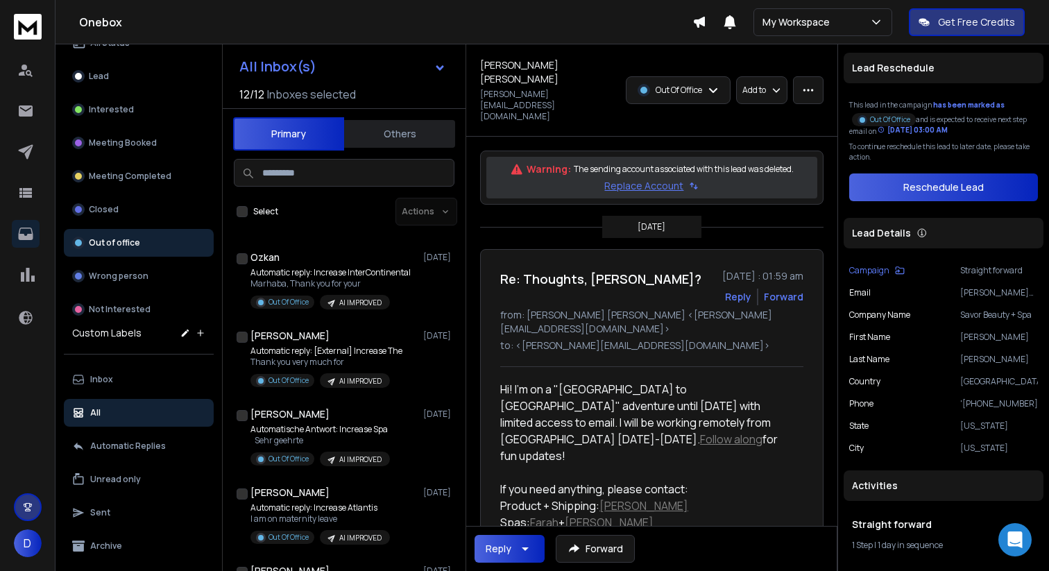
click at [25, 21] on img at bounding box center [28, 27] width 28 height 26
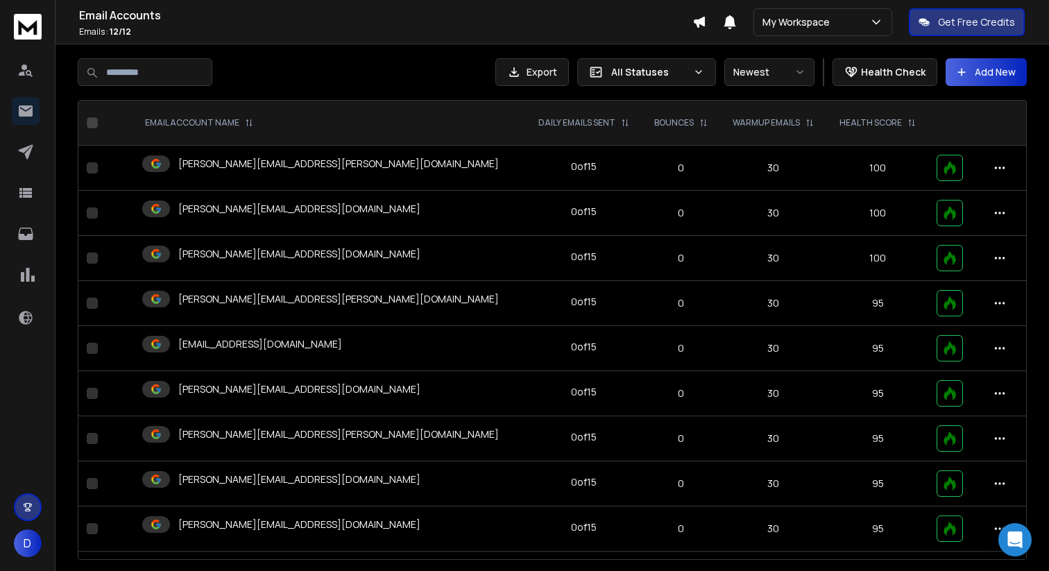
click at [25, 21] on img at bounding box center [28, 27] width 28 height 26
